Goal: Task Accomplishment & Management: Manage account settings

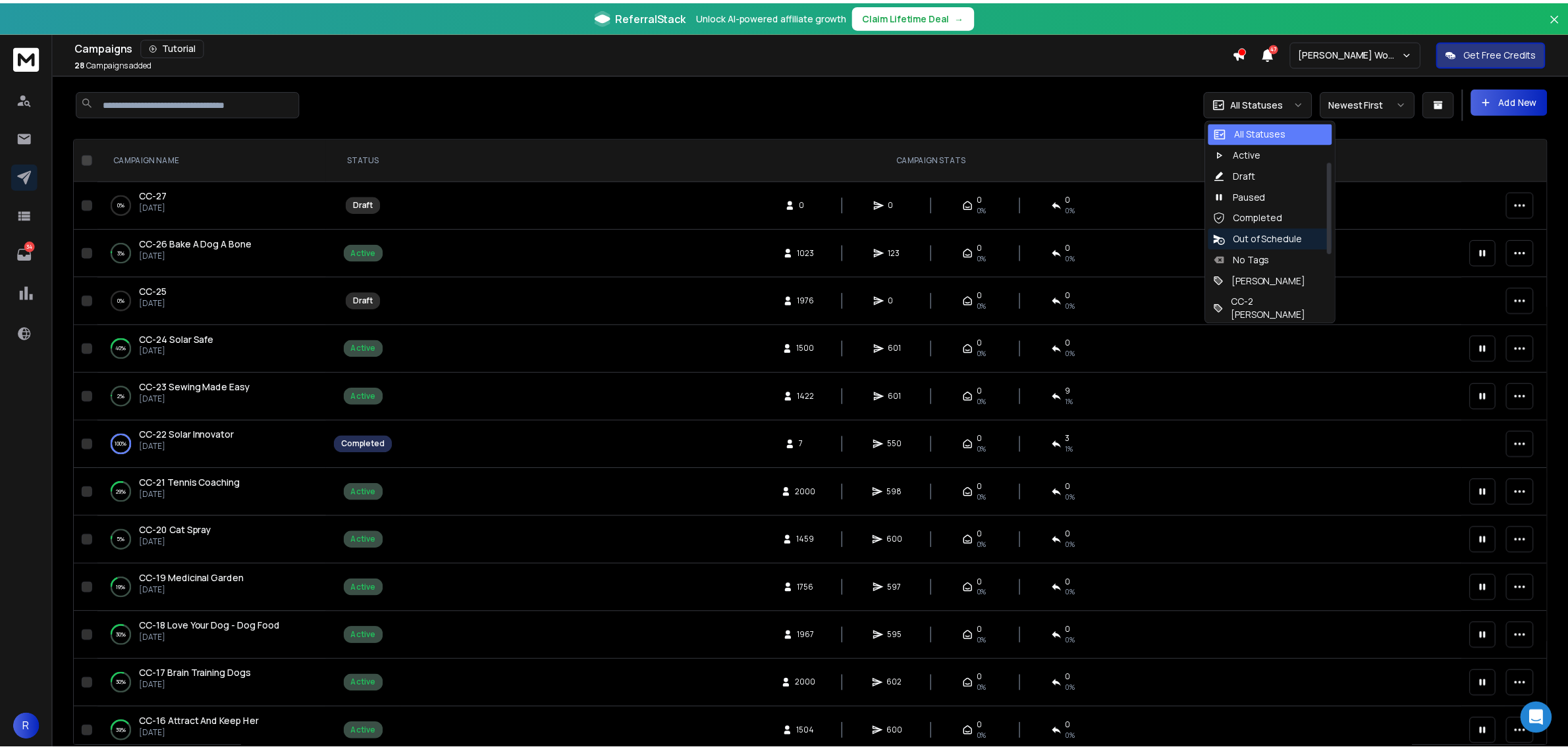
scroll to position [82, 0]
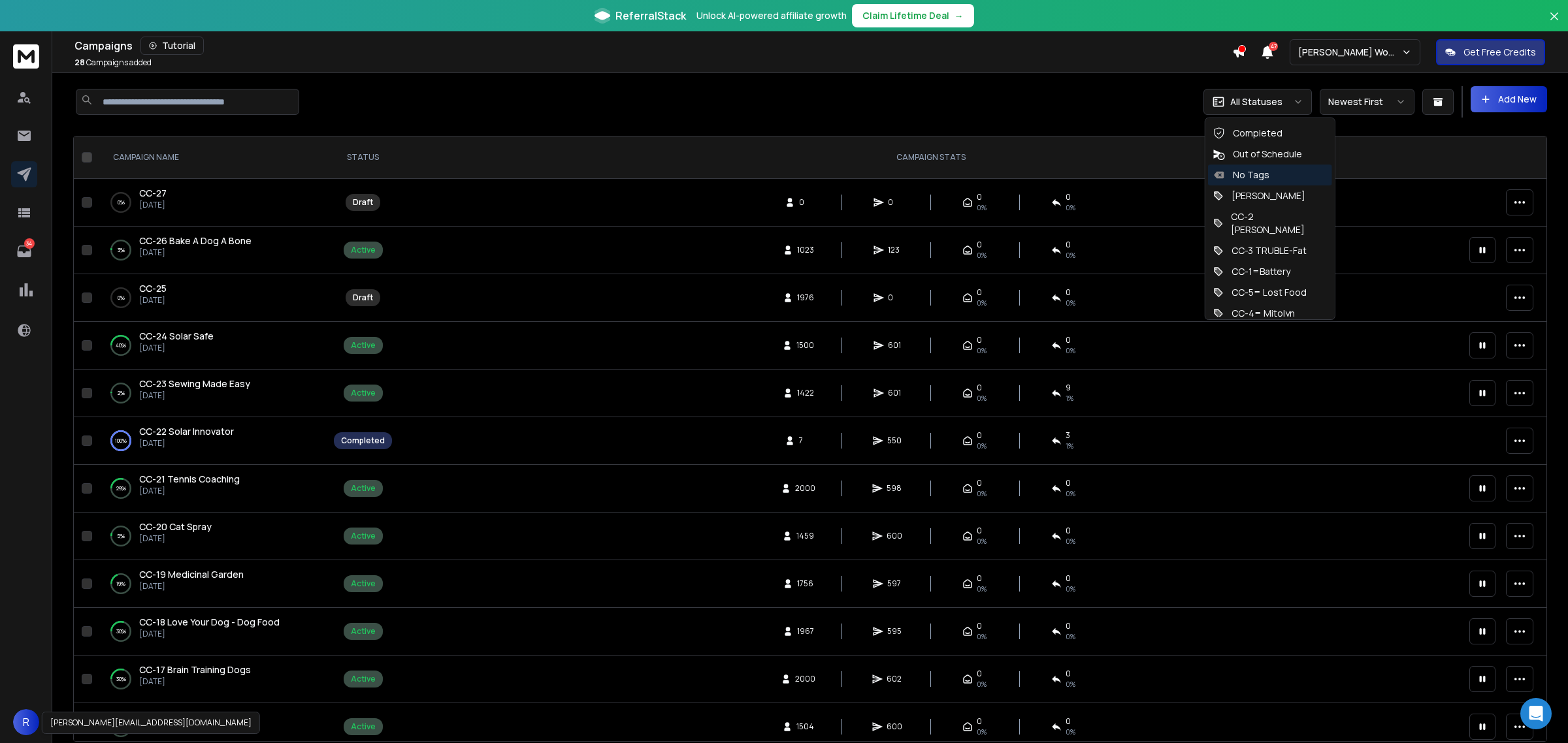
click at [30, 722] on span "R" at bounding box center [26, 722] width 26 height 26
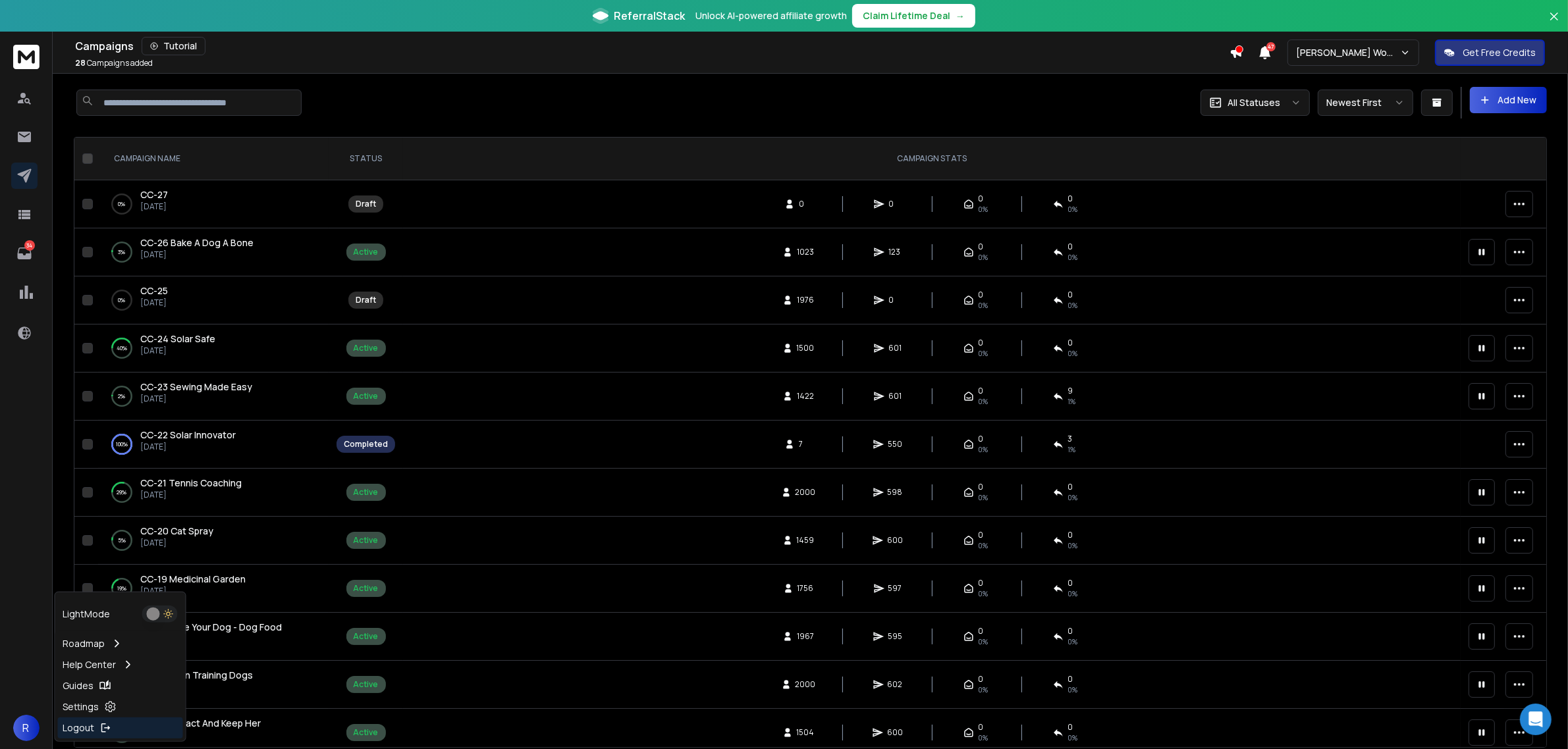
click at [99, 734] on div "Logout" at bounding box center [120, 728] width 125 height 21
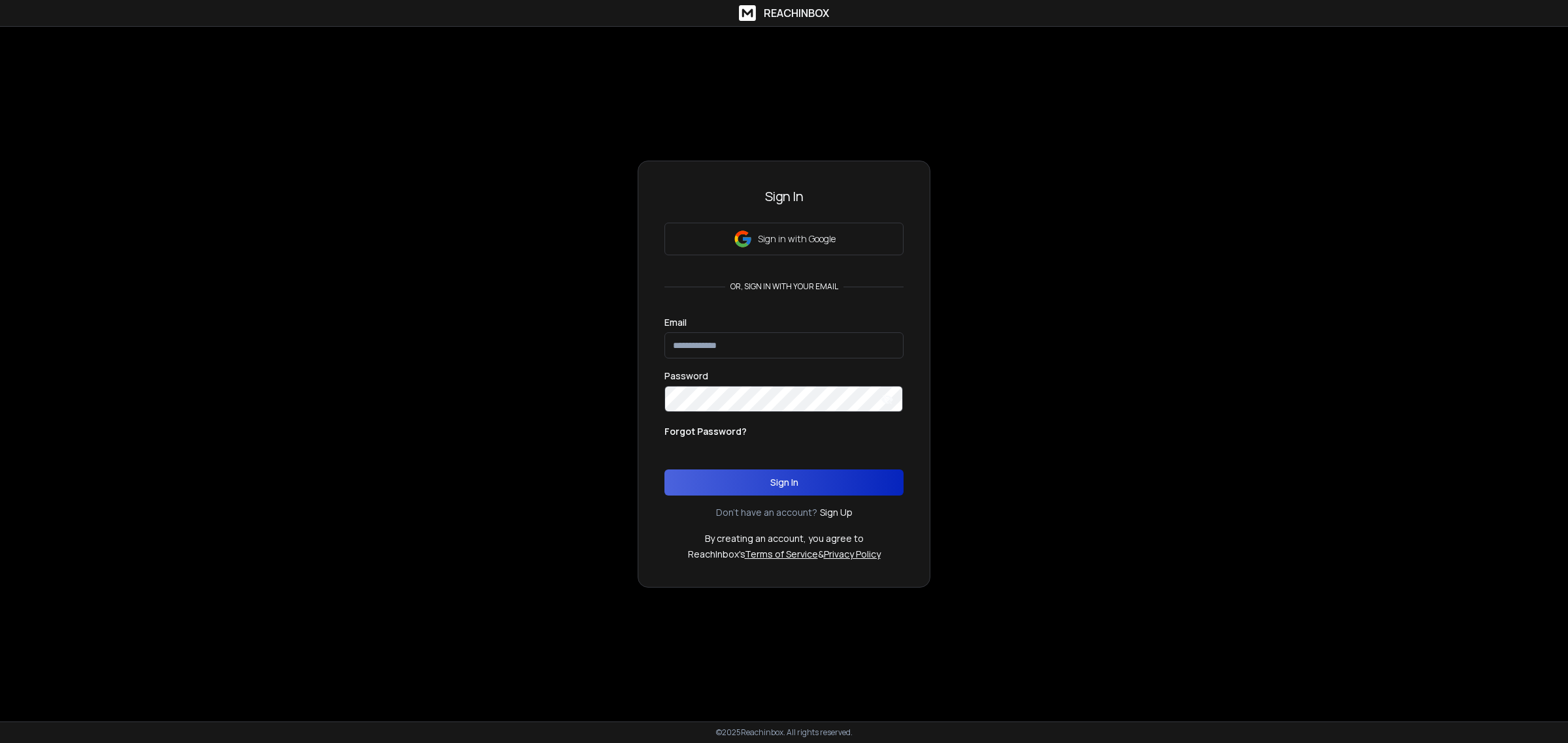
type input "**********"
click at [775, 341] on input "**********" at bounding box center [783, 344] width 239 height 26
click at [488, 146] on div "**********" at bounding box center [784, 375] width 1568 height 643
click at [825, 481] on button "Sign In" at bounding box center [783, 482] width 239 height 26
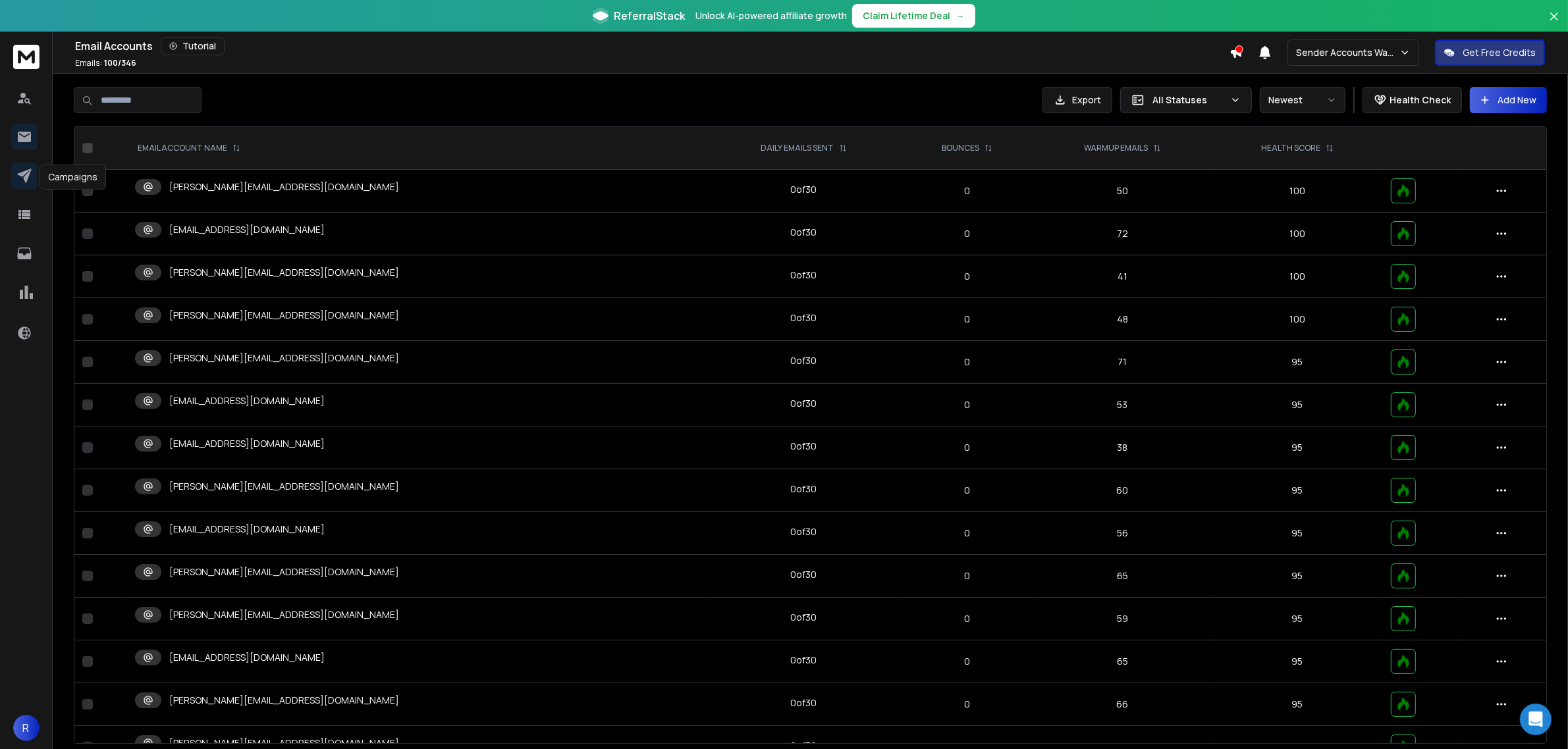
click at [20, 177] on icon at bounding box center [24, 176] width 13 height 13
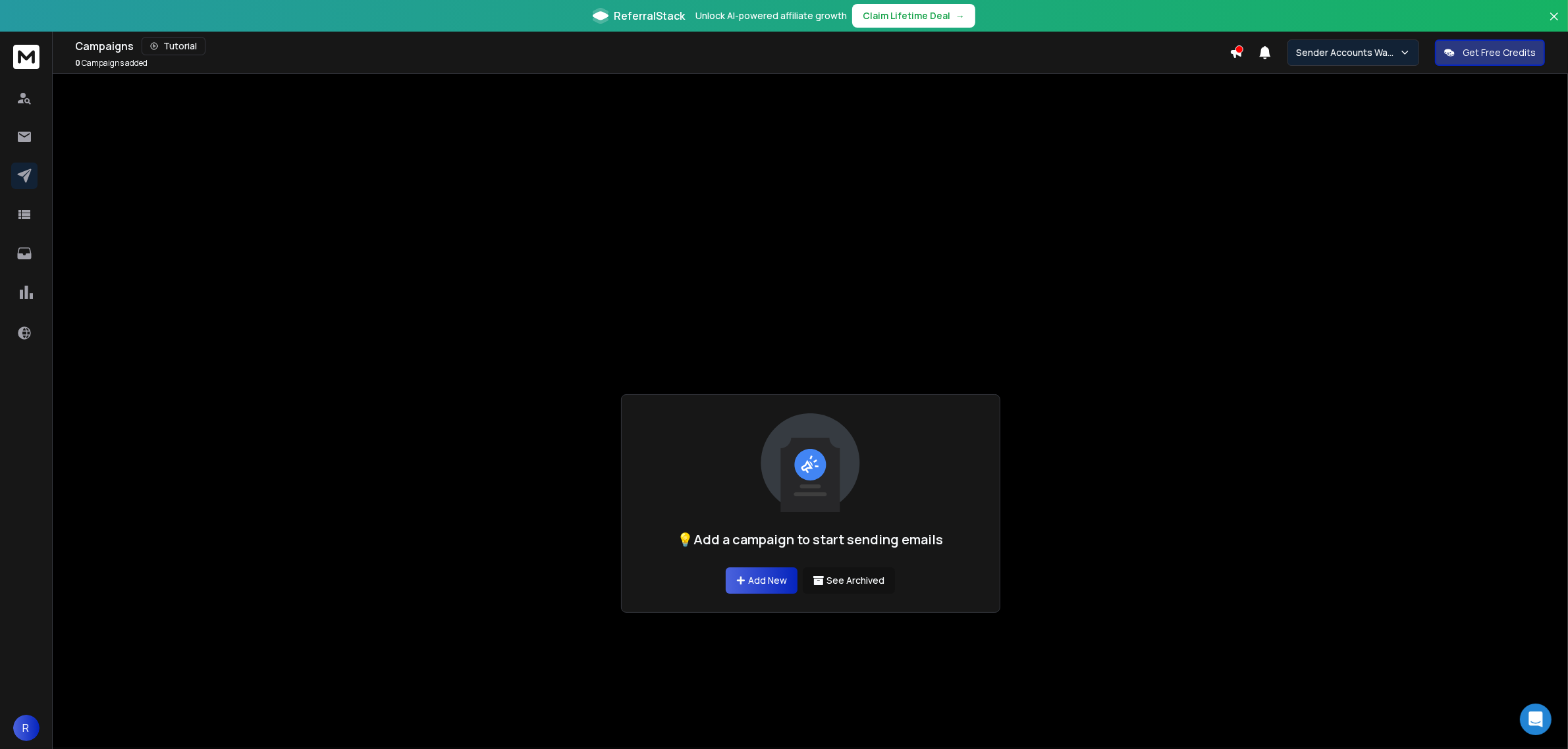
click at [1406, 52] on icon "button" at bounding box center [1405, 53] width 12 height 13
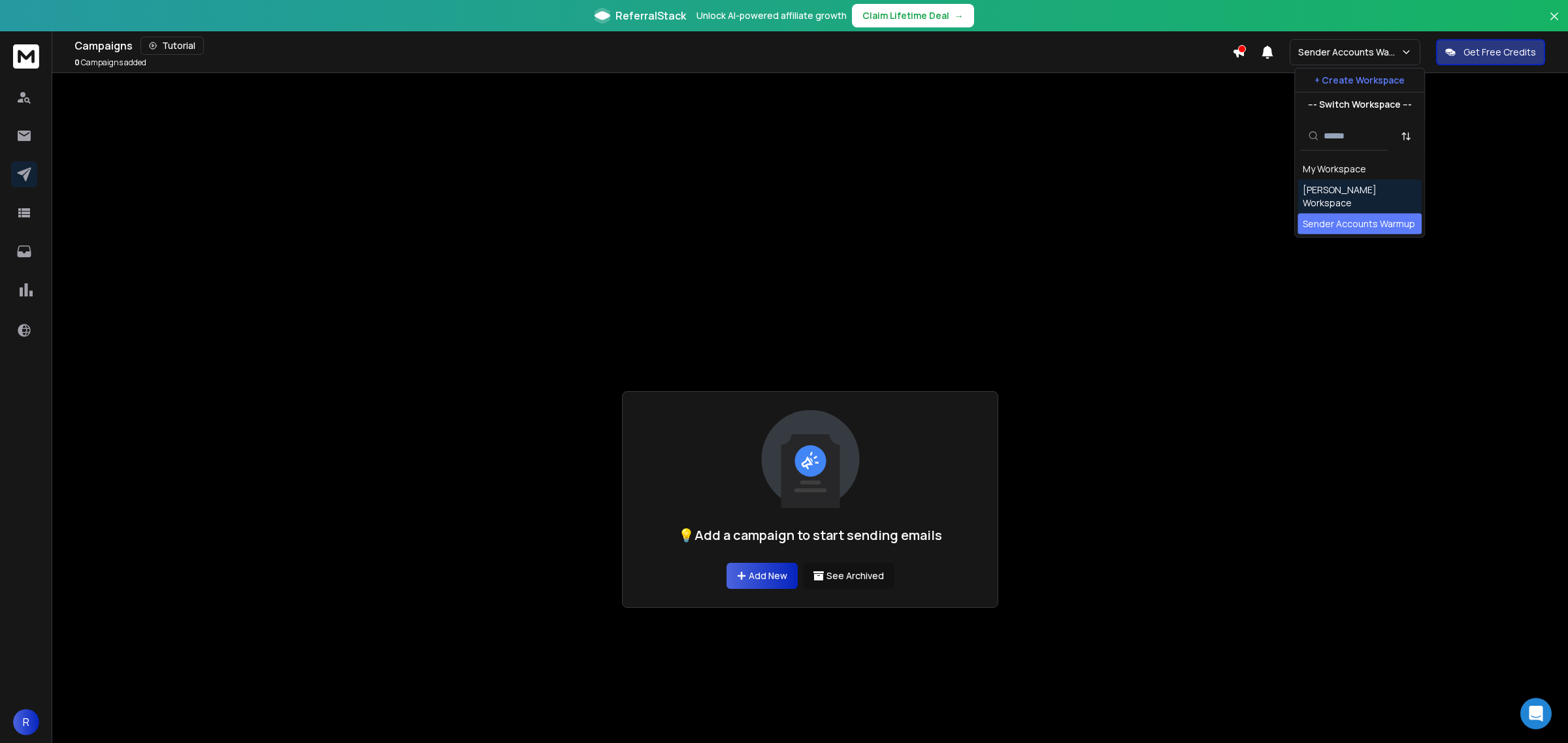
click at [1323, 191] on div "[PERSON_NAME] Workspace" at bounding box center [1359, 196] width 113 height 26
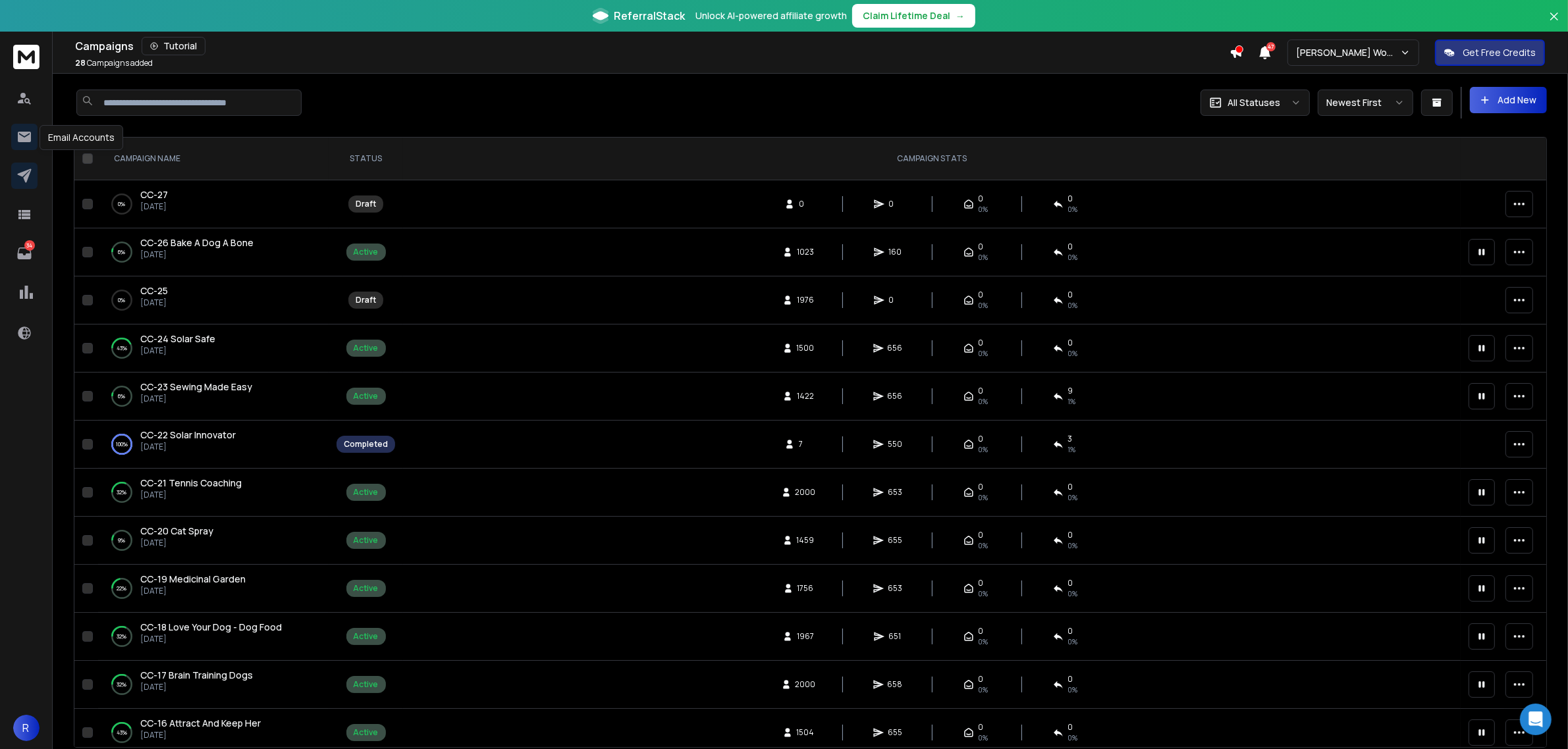
click at [24, 132] on icon at bounding box center [25, 136] width 13 height 11
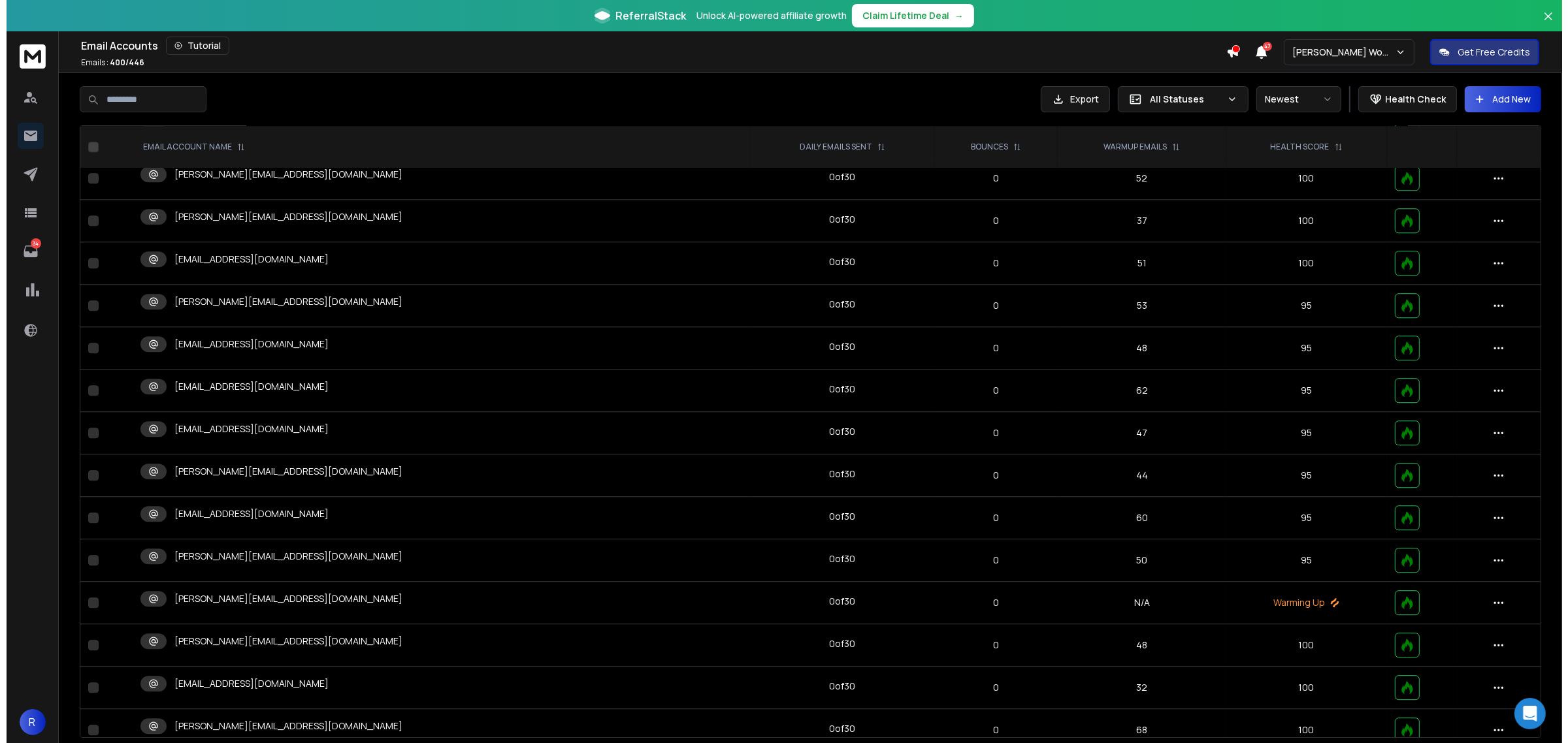
scroll to position [10695, 0]
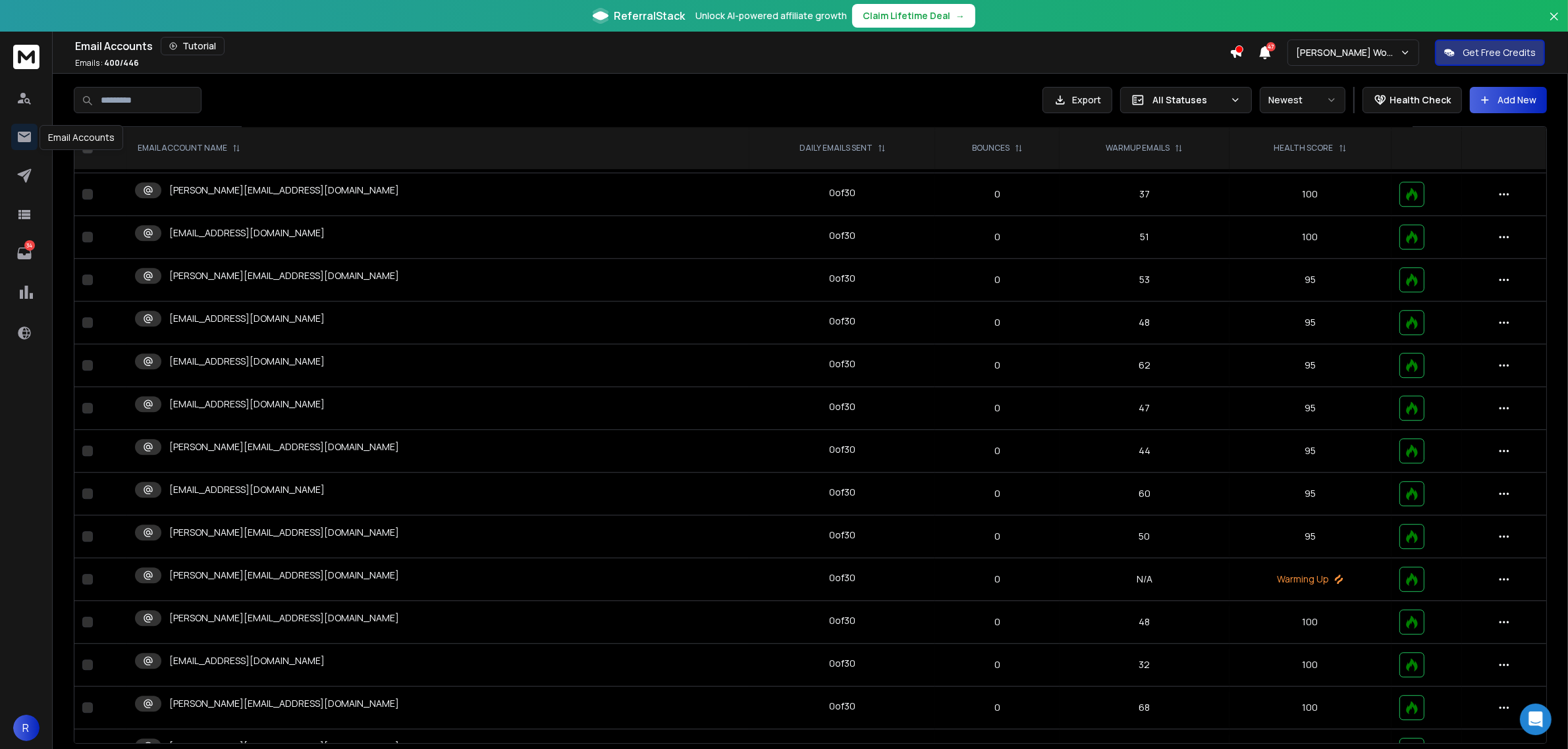
click at [1134, 601] on td "N/A" at bounding box center [1144, 579] width 170 height 43
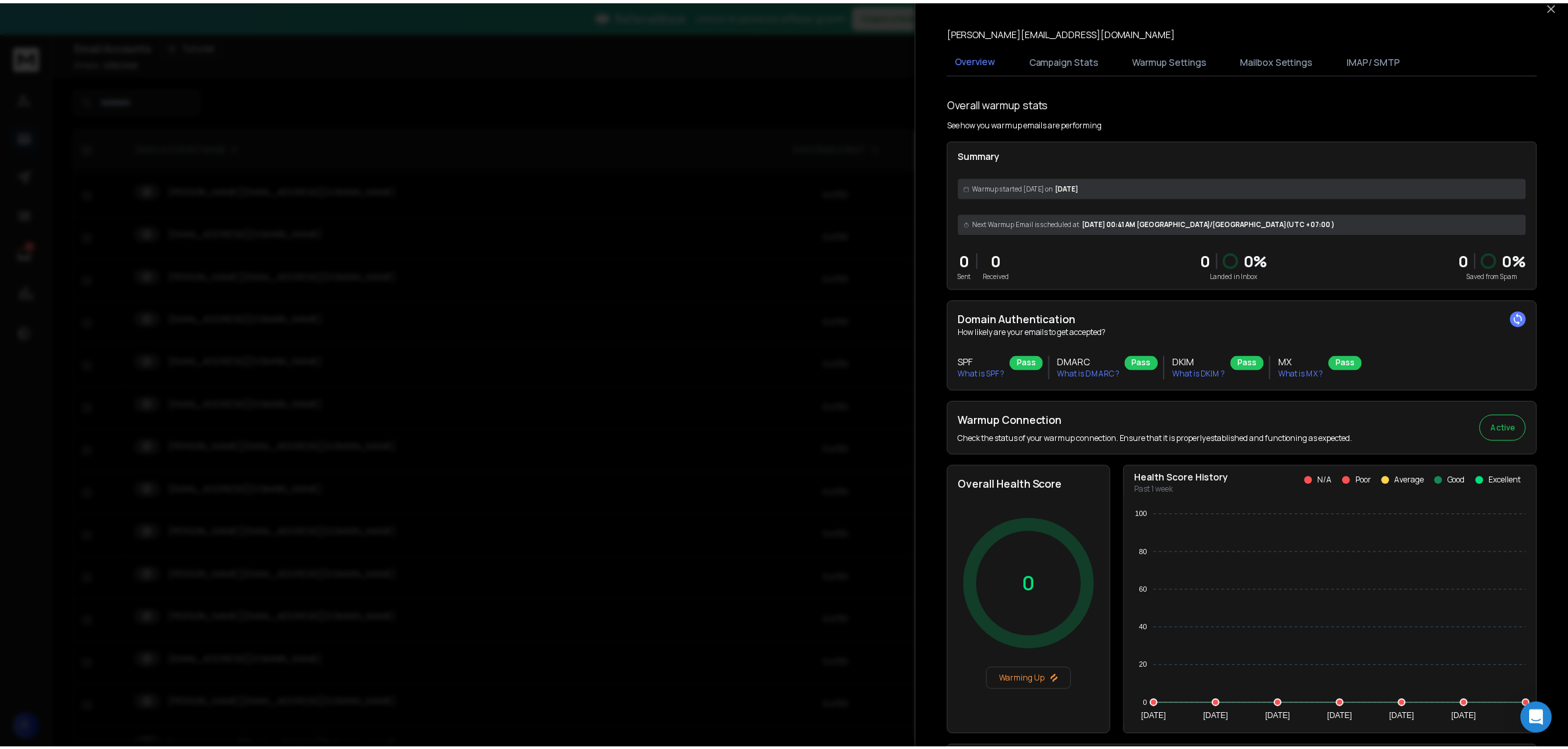
scroll to position [0, 0]
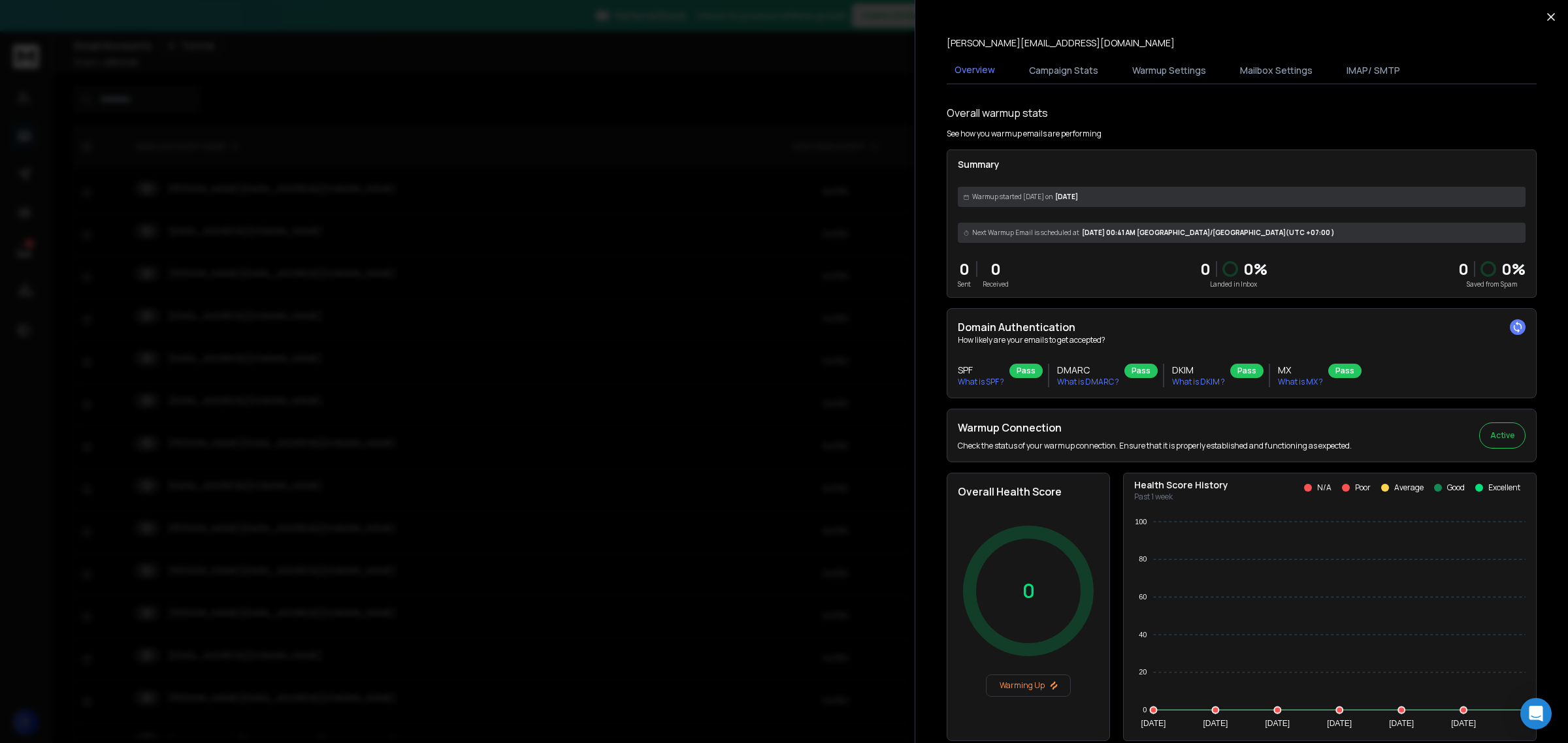
click at [1547, 15] on icon "button" at bounding box center [1551, 17] width 13 height 13
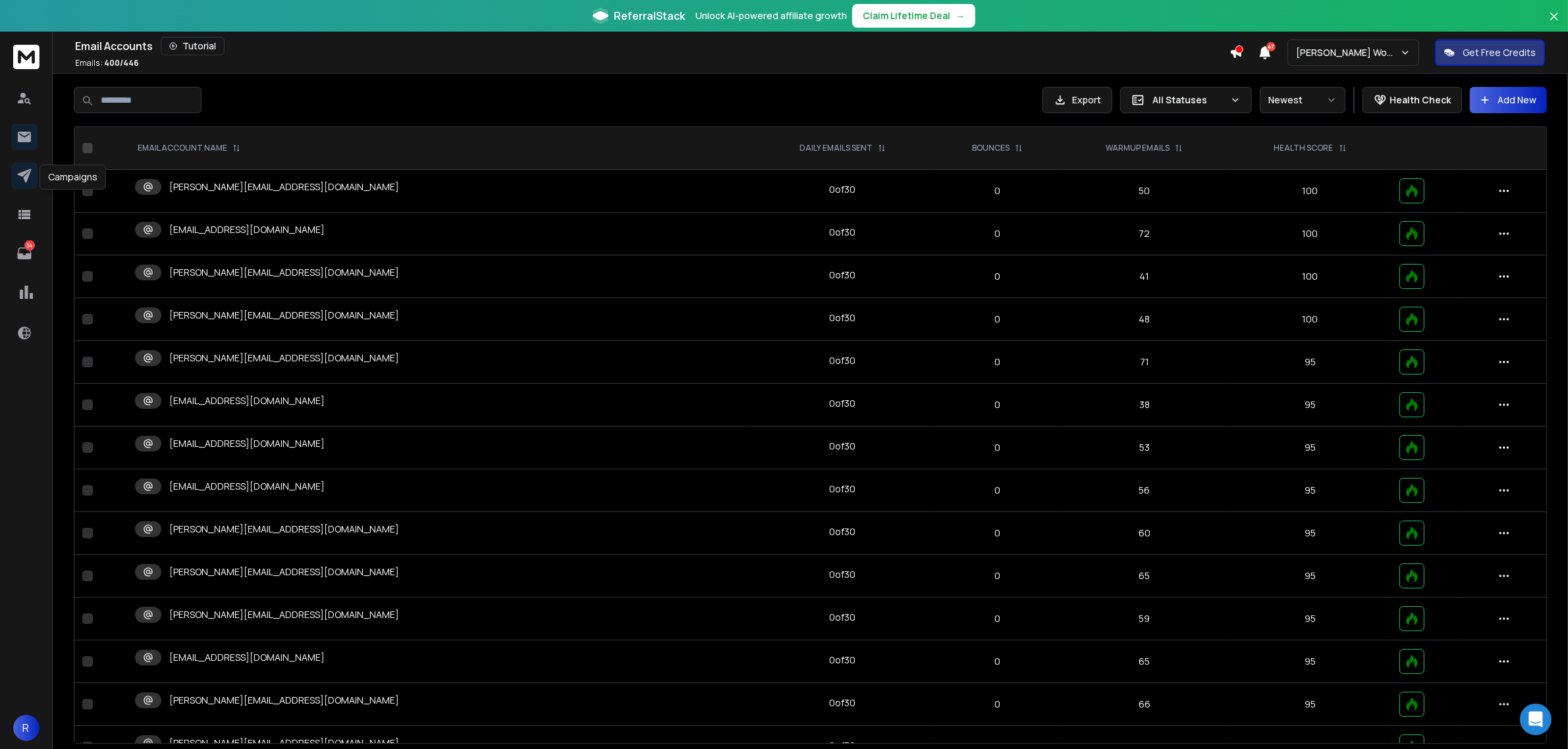
click at [25, 173] on icon at bounding box center [24, 176] width 13 height 13
